Goal: Check status

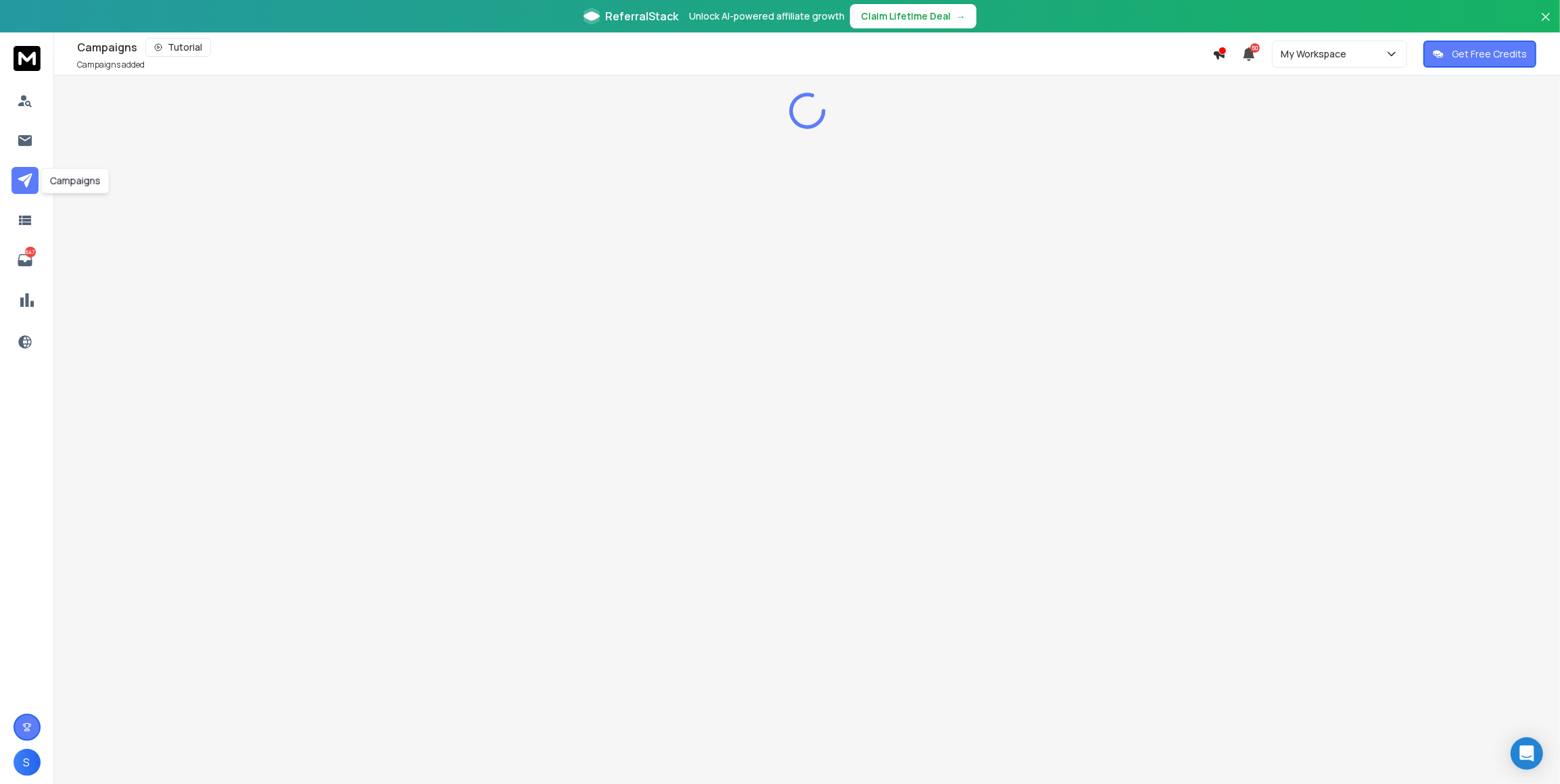
click at [25, 180] on icon at bounding box center [24, 180] width 14 height 14
click at [35, 136] on link at bounding box center [25, 140] width 27 height 27
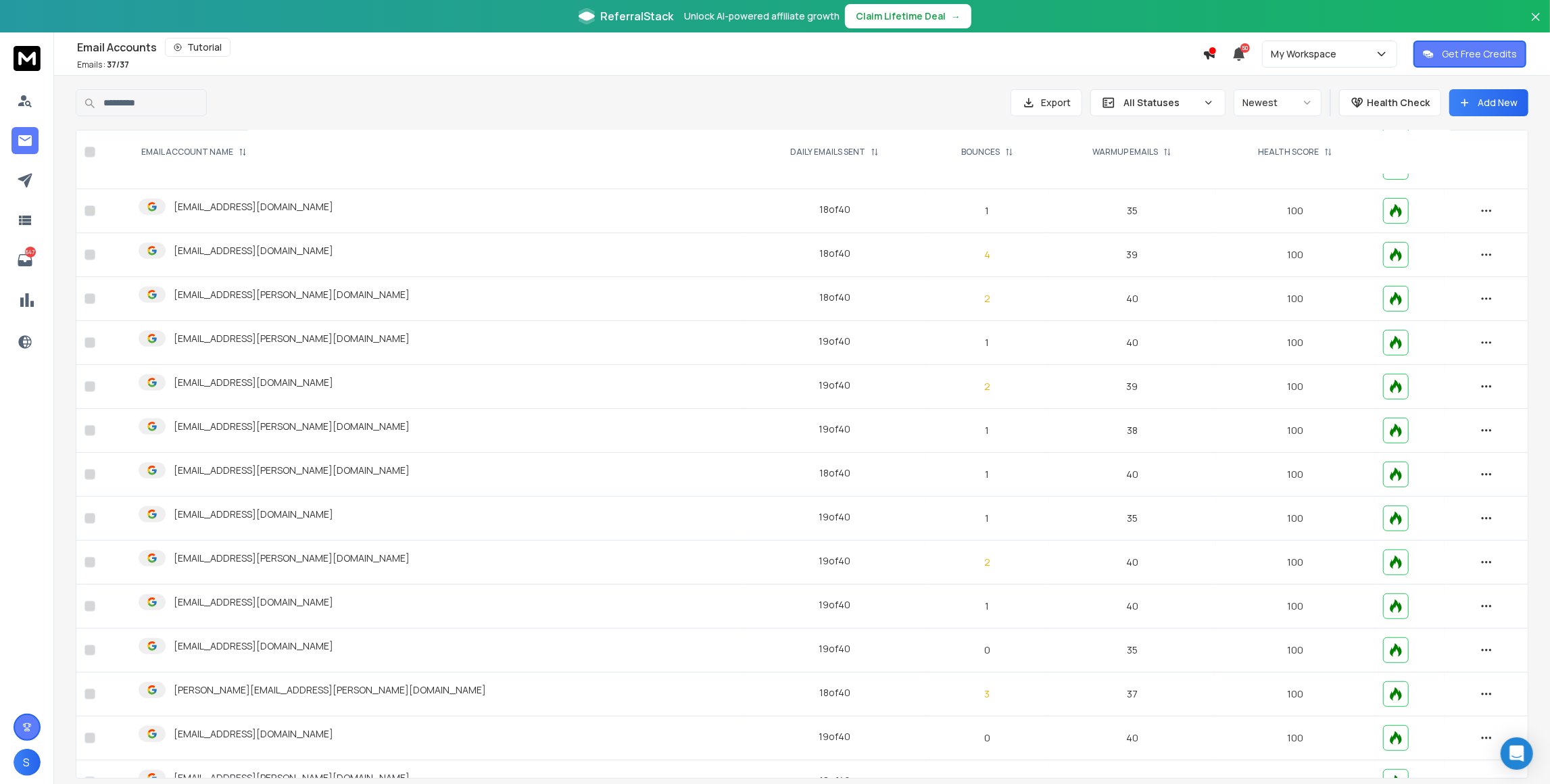
scroll to position [1117, 0]
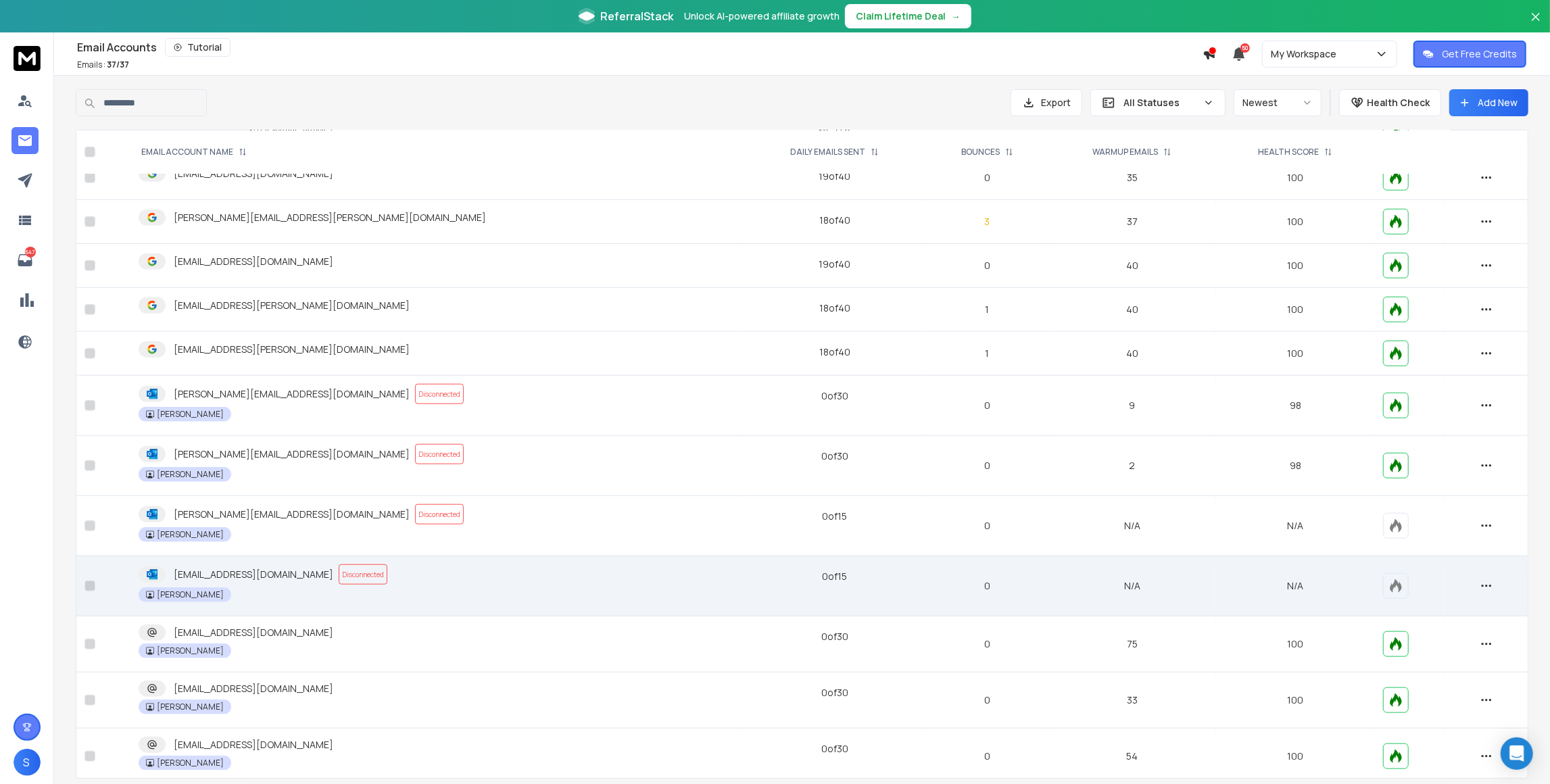
drag, startPoint x: 611, startPoint y: 213, endPoint x: 607, endPoint y: 587, distance: 374.0
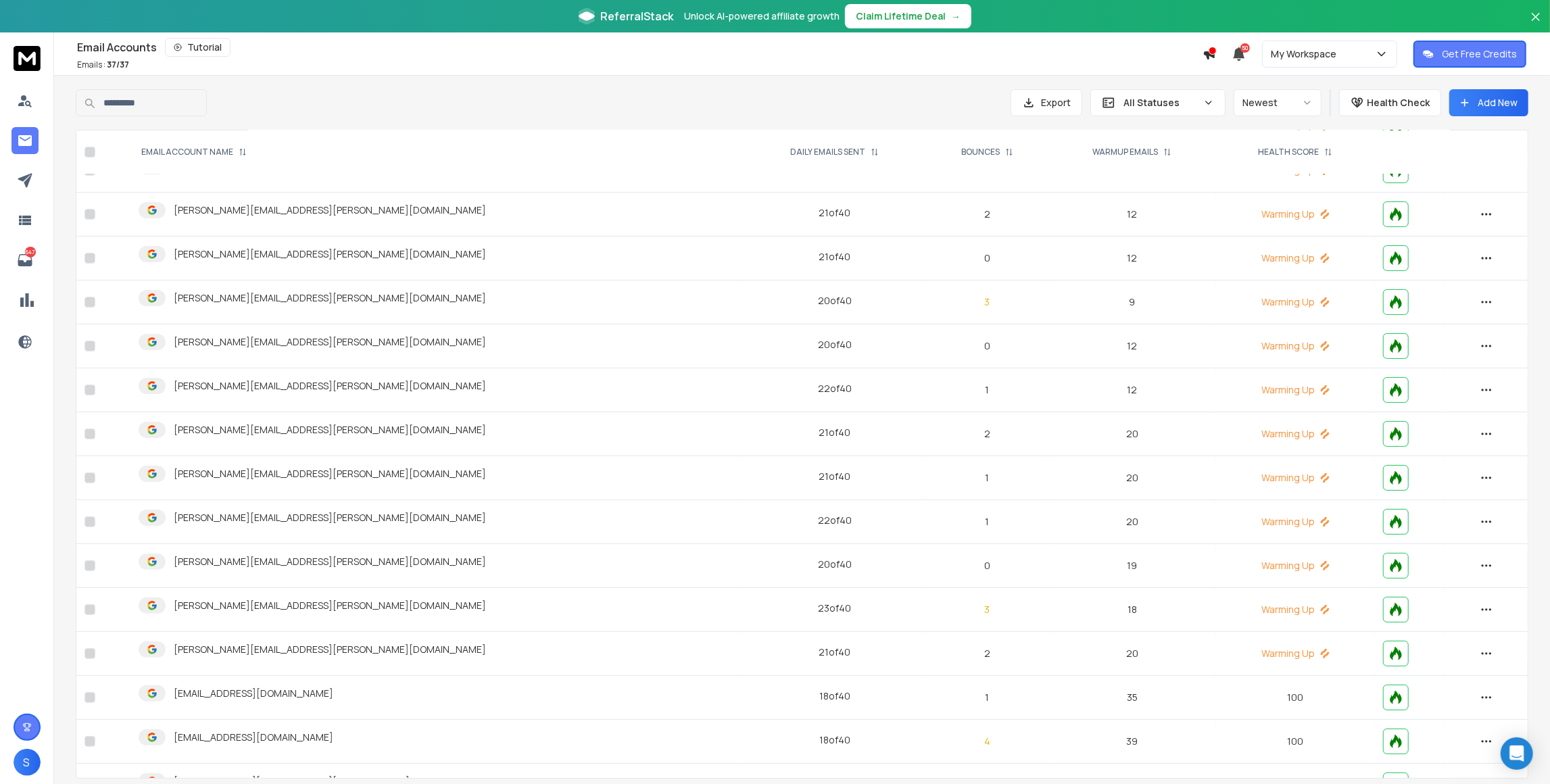
scroll to position [0, 0]
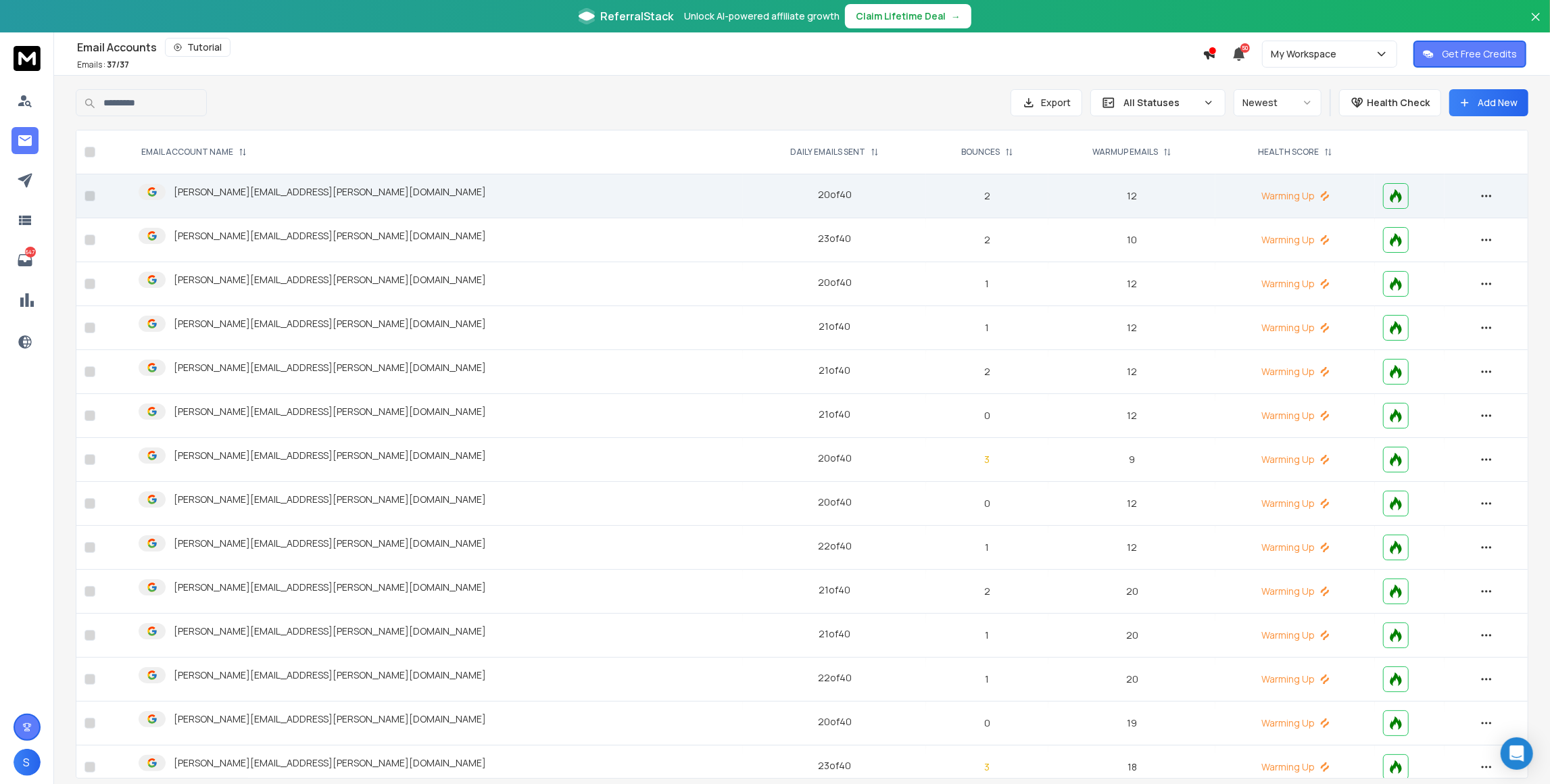
drag, startPoint x: 567, startPoint y: 484, endPoint x: 520, endPoint y: 188, distance: 299.7
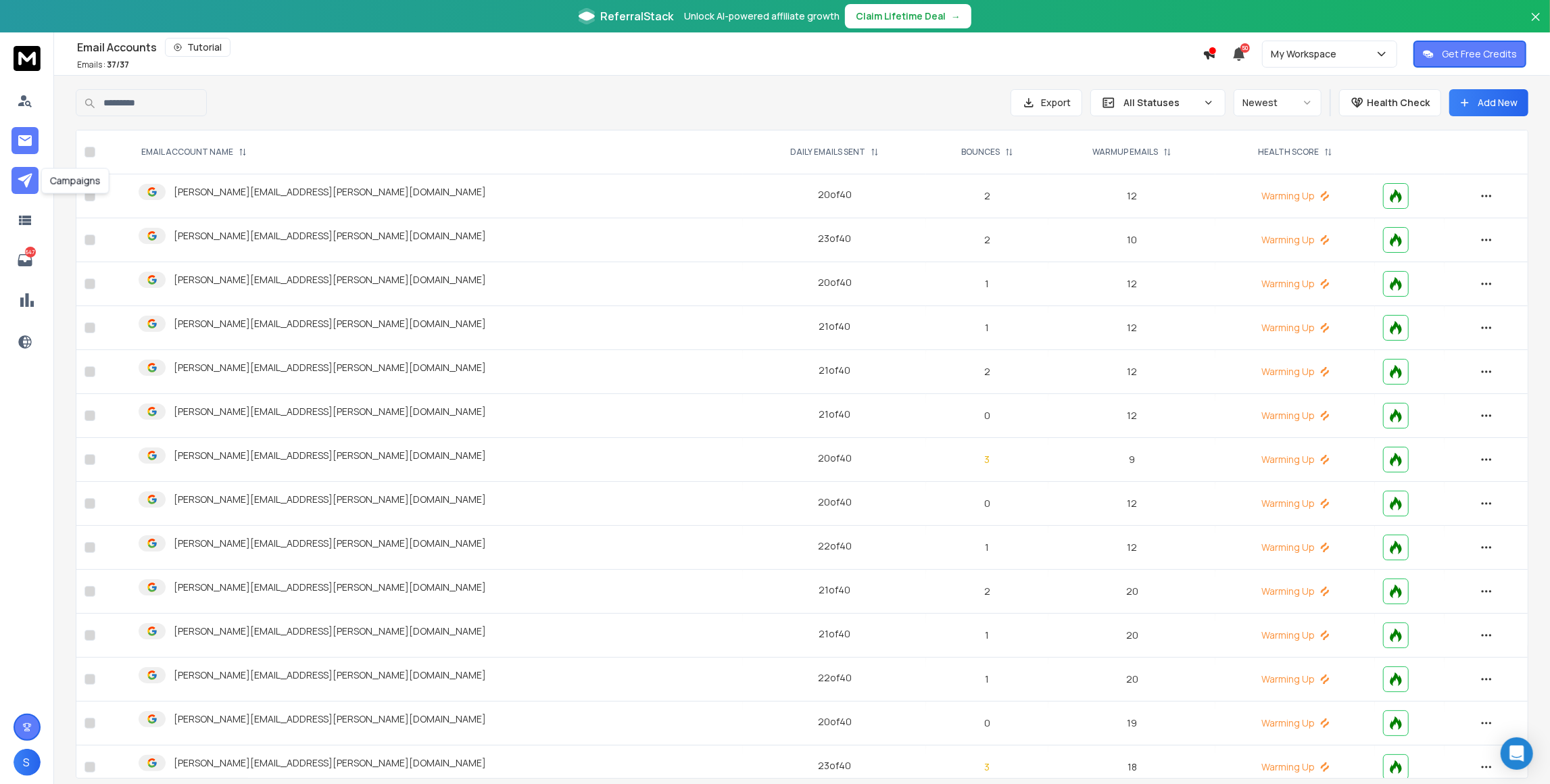
click at [21, 168] on link at bounding box center [25, 180] width 27 height 27
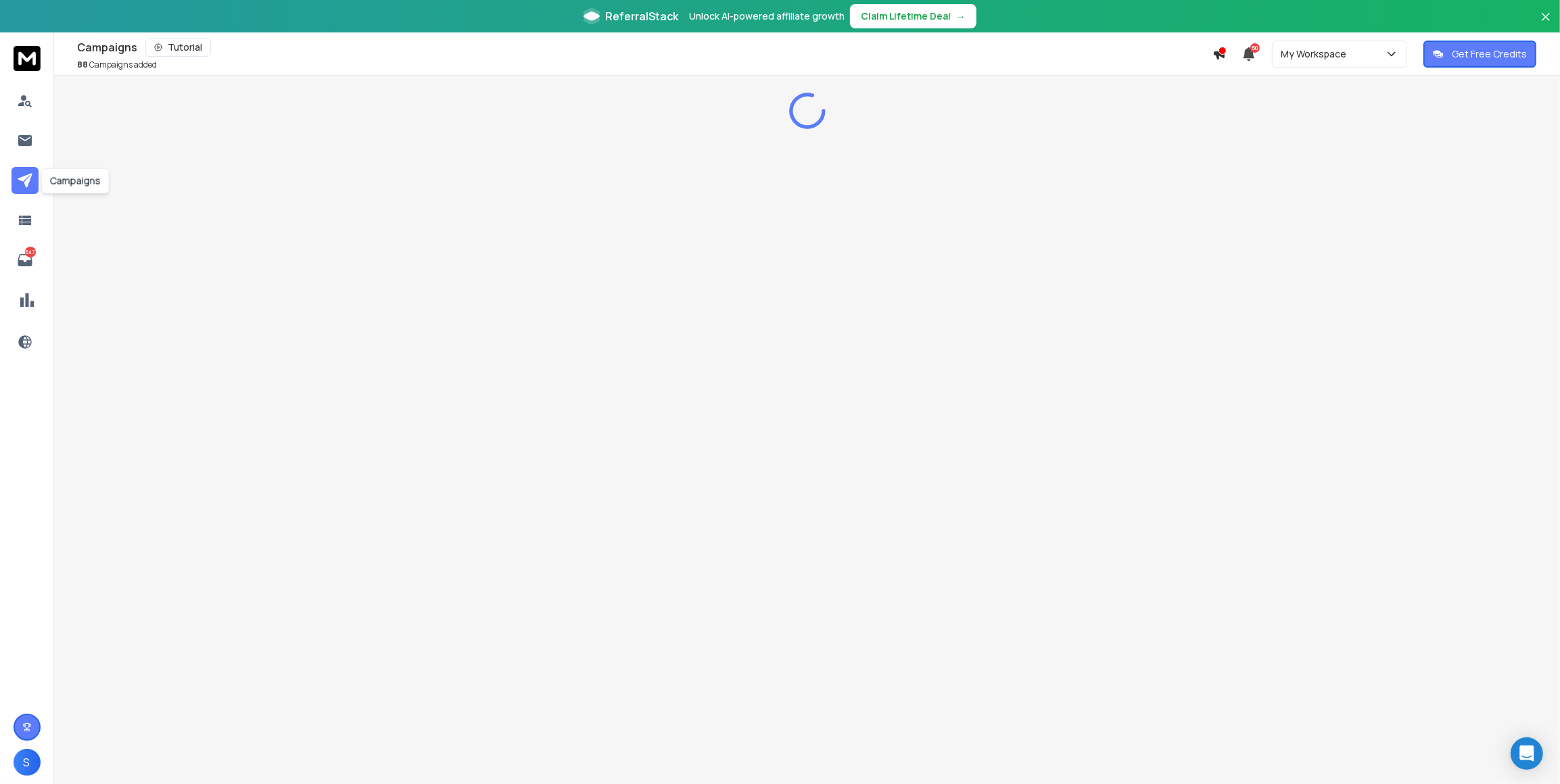
click at [16, 183] on link at bounding box center [25, 180] width 27 height 27
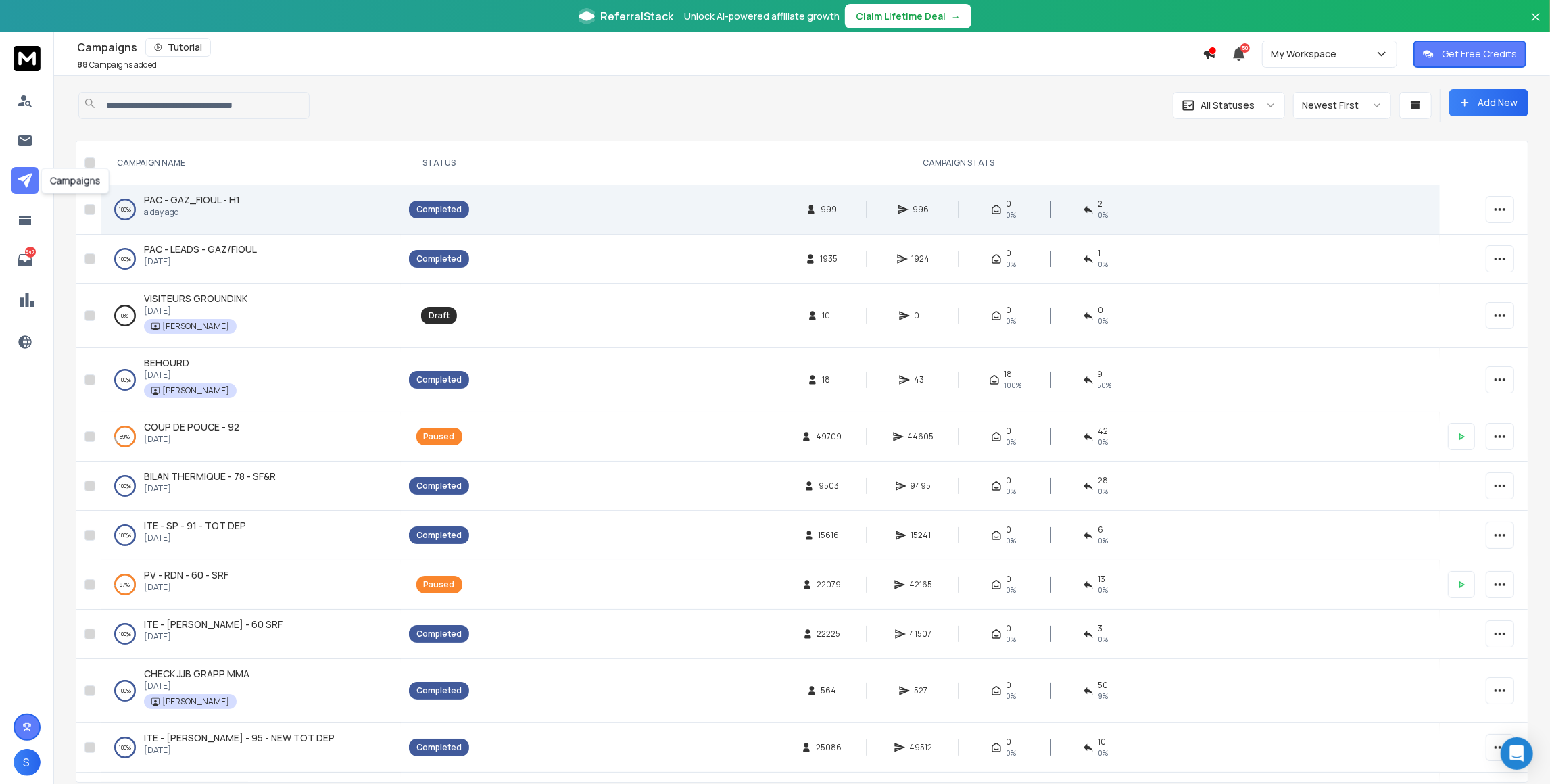
click at [567, 225] on td "999 996 0 0% 2 0 %" at bounding box center [958, 210] width 962 height 50
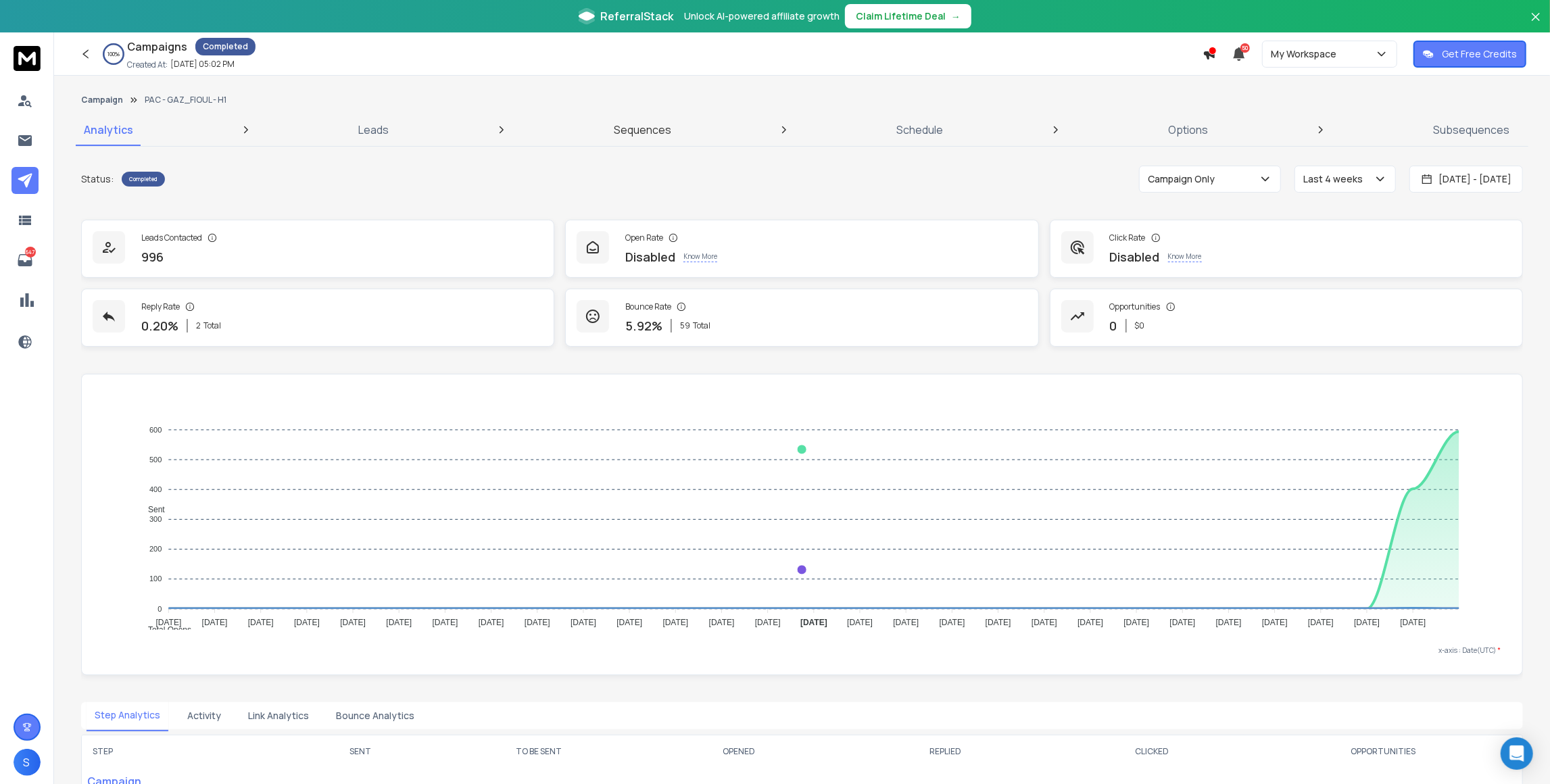
click at [639, 124] on p "Sequences" at bounding box center [642, 129] width 58 height 17
